Goal: Information Seeking & Learning: Check status

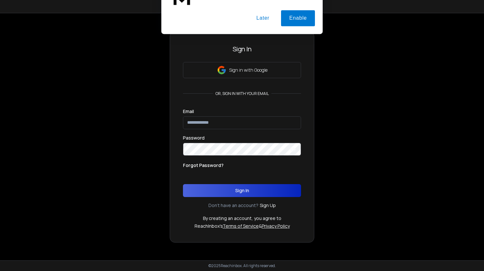
type input "**********"
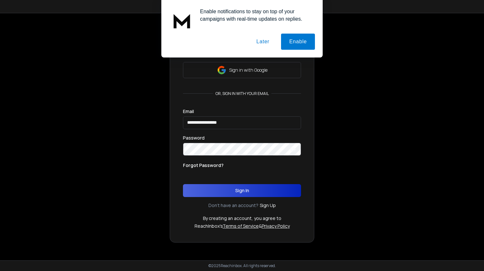
click at [234, 188] on button "Sign In" at bounding box center [242, 190] width 118 height 13
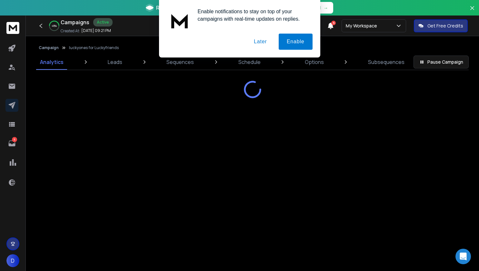
click at [261, 40] on button "Later" at bounding box center [260, 42] width 29 height 16
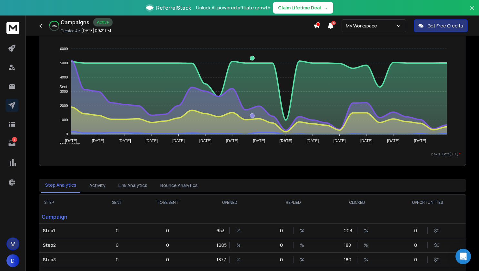
scroll to position [158, 0]
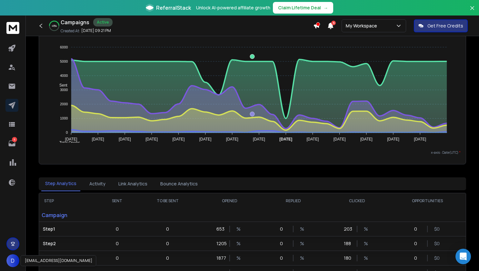
click at [9, 264] on span "D" at bounding box center [12, 260] width 13 height 13
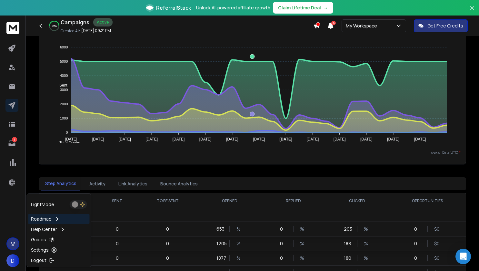
click at [77, 203] on button "button" at bounding box center [78, 204] width 17 height 8
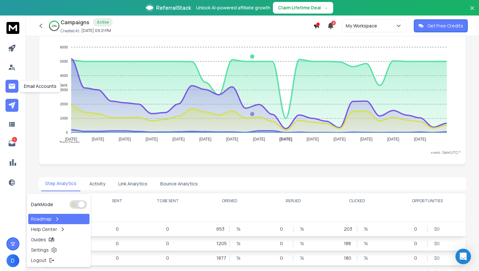
click at [13, 91] on link at bounding box center [11, 86] width 13 height 13
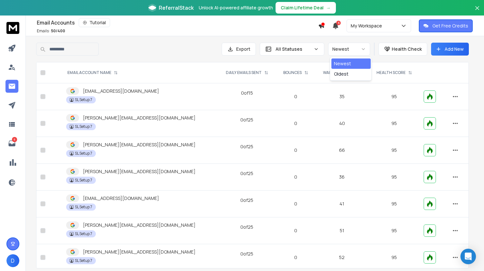
click at [355, 51] on button "Newest" at bounding box center [349, 49] width 42 height 13
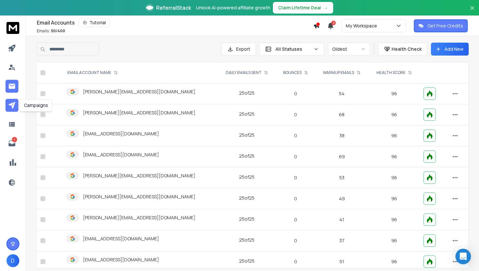
click at [9, 105] on icon at bounding box center [12, 105] width 8 height 8
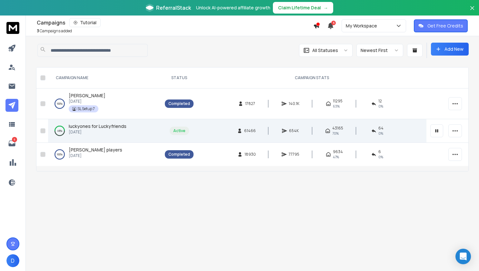
click at [144, 129] on div "49 % luckyones for Luckyfriends 5 months ago" at bounding box center [104, 130] width 100 height 15
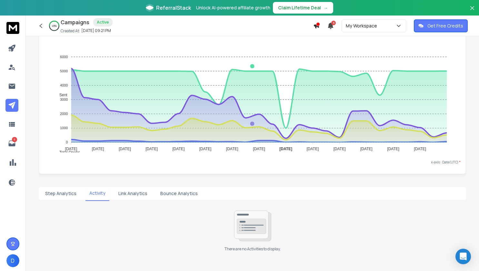
scroll to position [148, 0]
click at [97, 182] on div "Leads Contacted 0 Open Rate - 16089 Total Click Rate - 1574 Total Reply Rate - …" at bounding box center [252, 108] width 427 height 305
